Goal: Navigation & Orientation: Find specific page/section

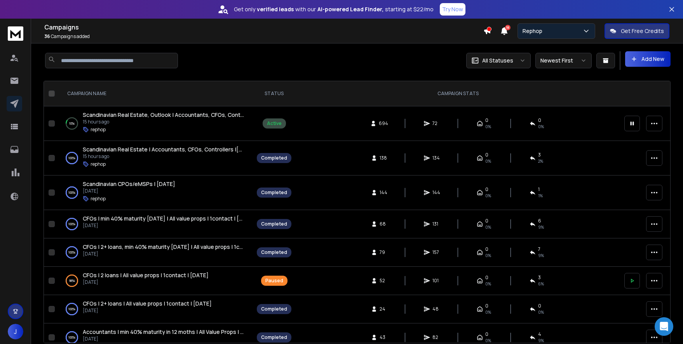
click at [579, 33] on div "Rephop" at bounding box center [557, 31] width 68 height 8
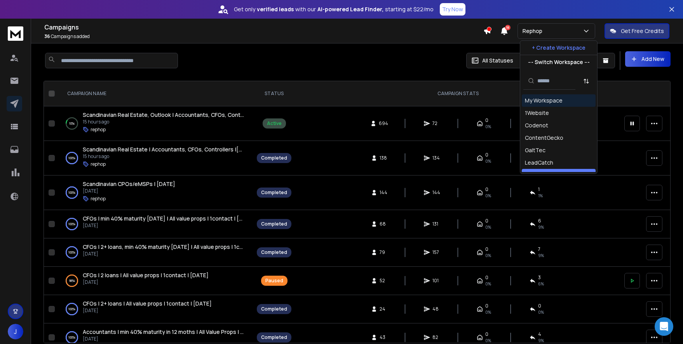
click at [557, 102] on div "My Workspace" at bounding box center [544, 101] width 38 height 8
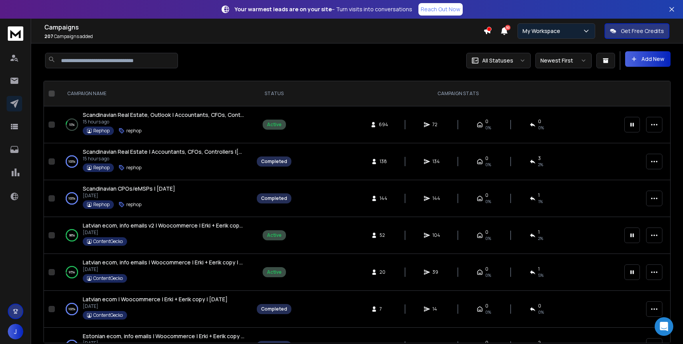
click at [560, 30] on p "My Workspace" at bounding box center [543, 31] width 41 height 8
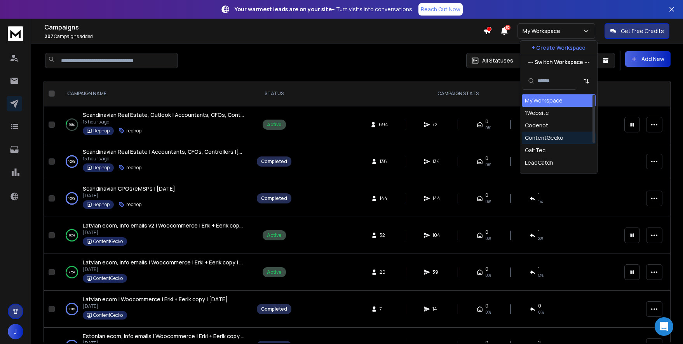
click at [564, 138] on div "ContentGecko" at bounding box center [559, 138] width 74 height 12
